Goal: Communication & Community: Answer question/provide support

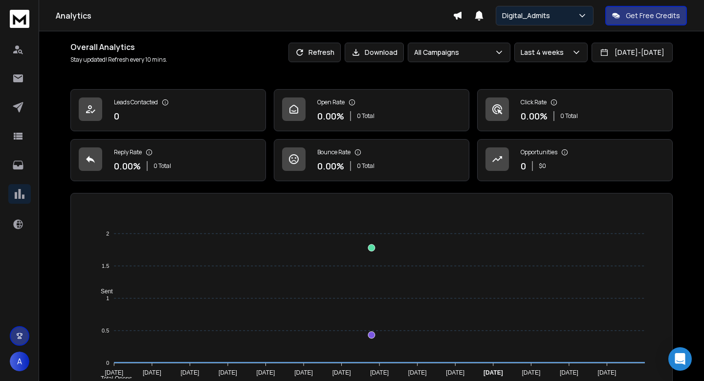
click at [561, 11] on div "Digital_Admits" at bounding box center [544, 16] width 85 height 10
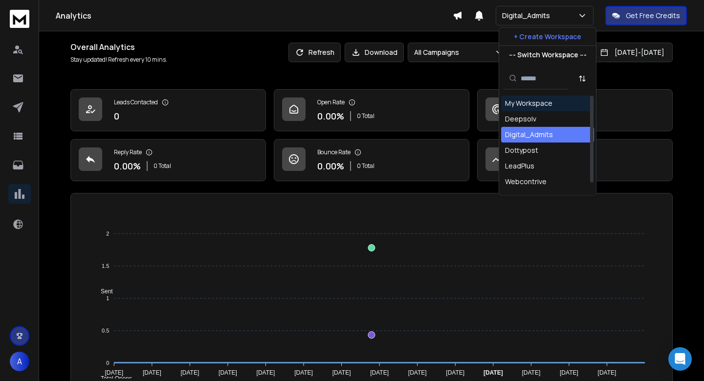
click at [518, 100] on div "My Workspace" at bounding box center [528, 103] width 47 height 10
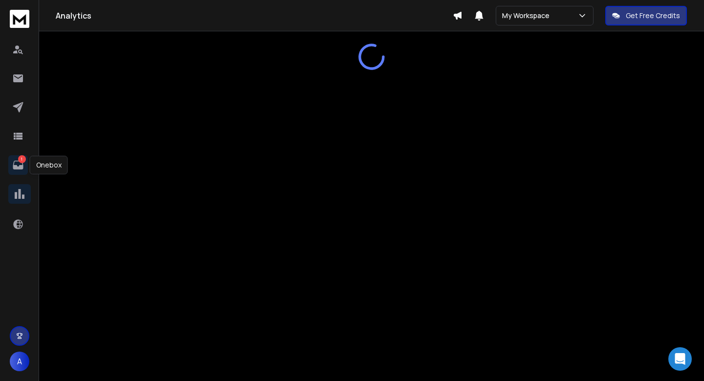
click at [9, 163] on link "1" at bounding box center [18, 165] width 20 height 20
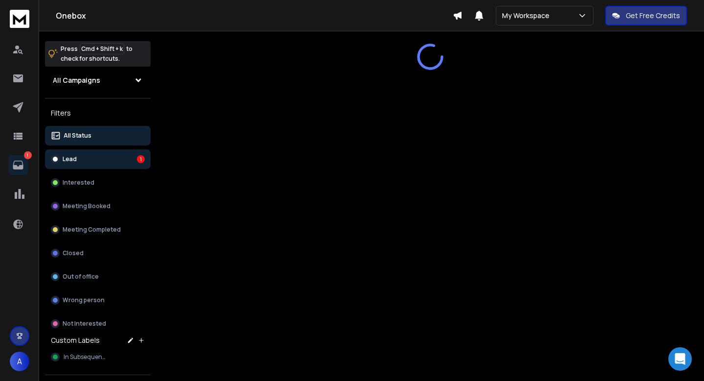
click at [92, 162] on button "Lead 1" at bounding box center [98, 159] width 106 height 20
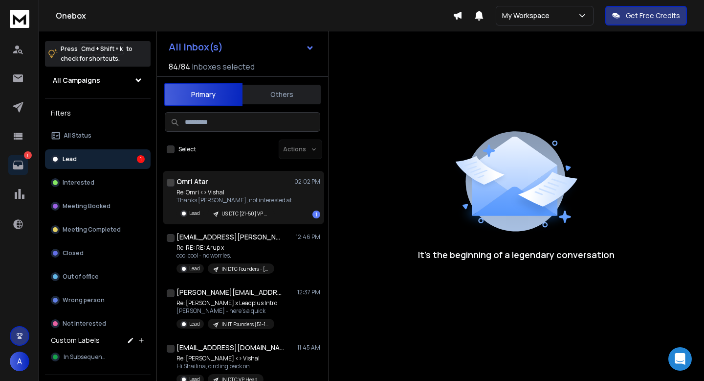
click at [229, 189] on p "Re: Omri <> Vishal" at bounding box center [234, 192] width 115 height 8
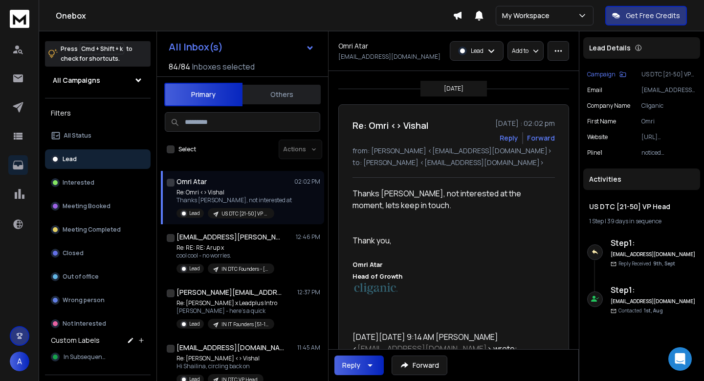
click at [491, 51] on icon at bounding box center [492, 50] width 6 height 3
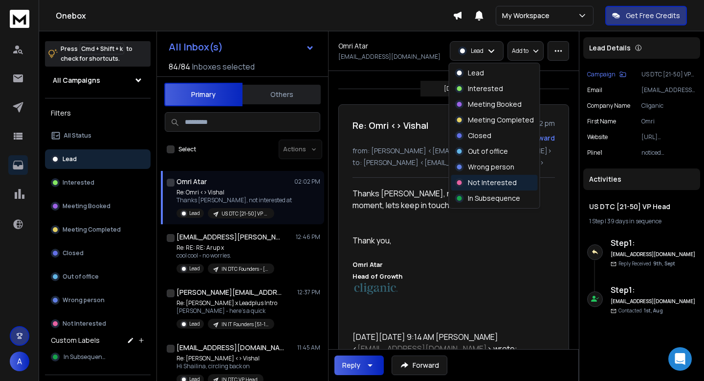
click at [482, 184] on p "Not Interested" at bounding box center [492, 183] width 49 height 10
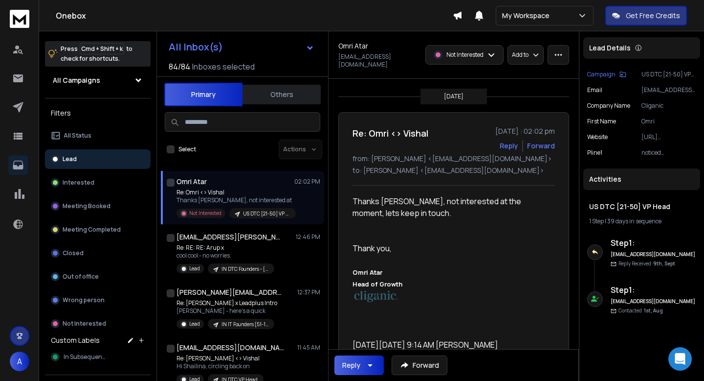
click at [351, 366] on div "Reply" at bounding box center [351, 365] width 18 height 10
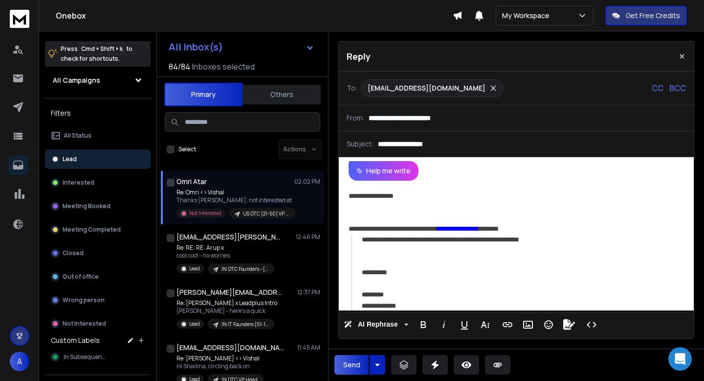
click at [346, 367] on button "Send" at bounding box center [352, 365] width 34 height 20
